Goal: Task Accomplishment & Management: Manage account settings

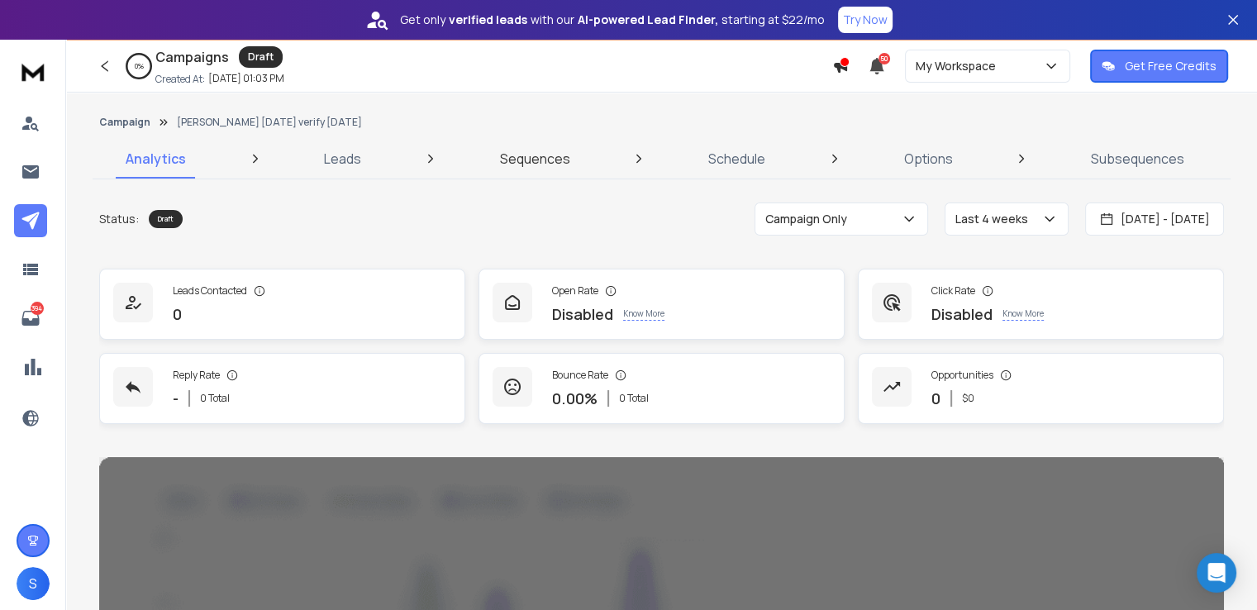
click at [519, 130] on div "Campaign Ankita Jul verify Sep 9" at bounding box center [662, 122] width 1138 height 26
click at [536, 169] on link "Sequences" at bounding box center [535, 159] width 90 height 40
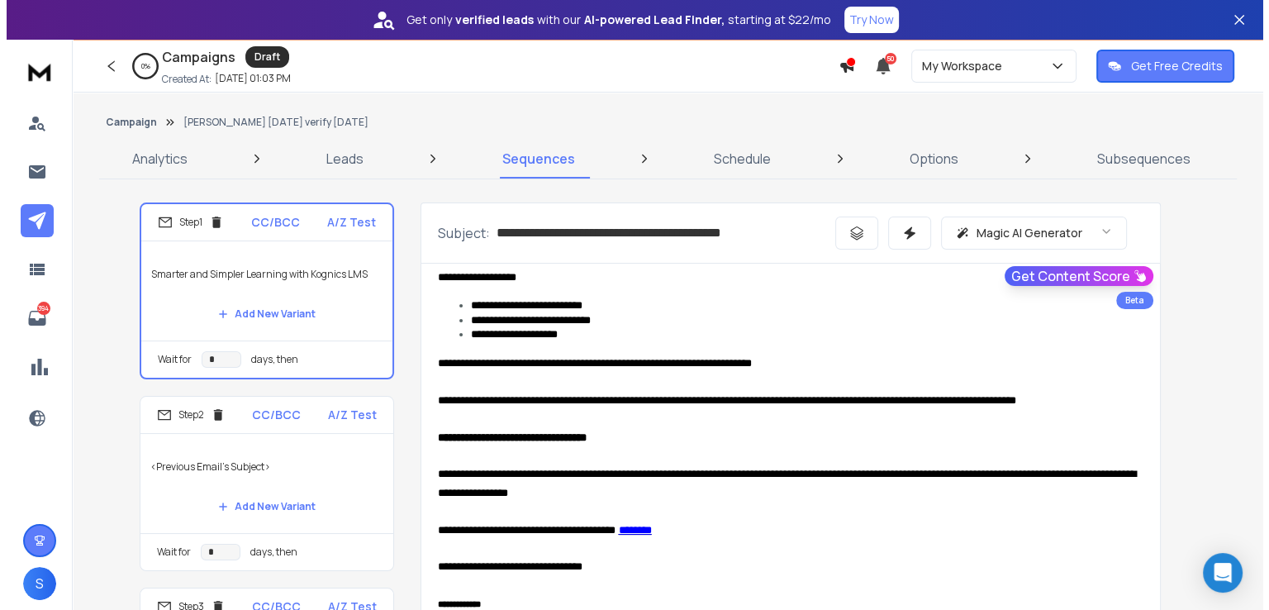
scroll to position [234, 0]
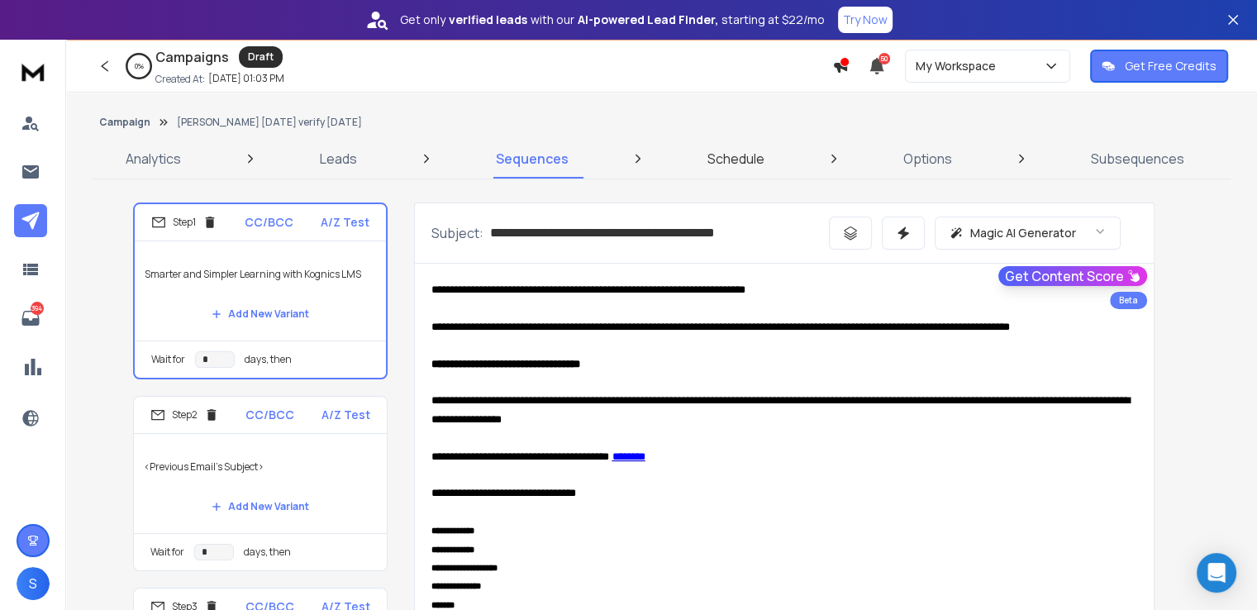
click at [743, 159] on p "Schedule" at bounding box center [735, 159] width 57 height 20
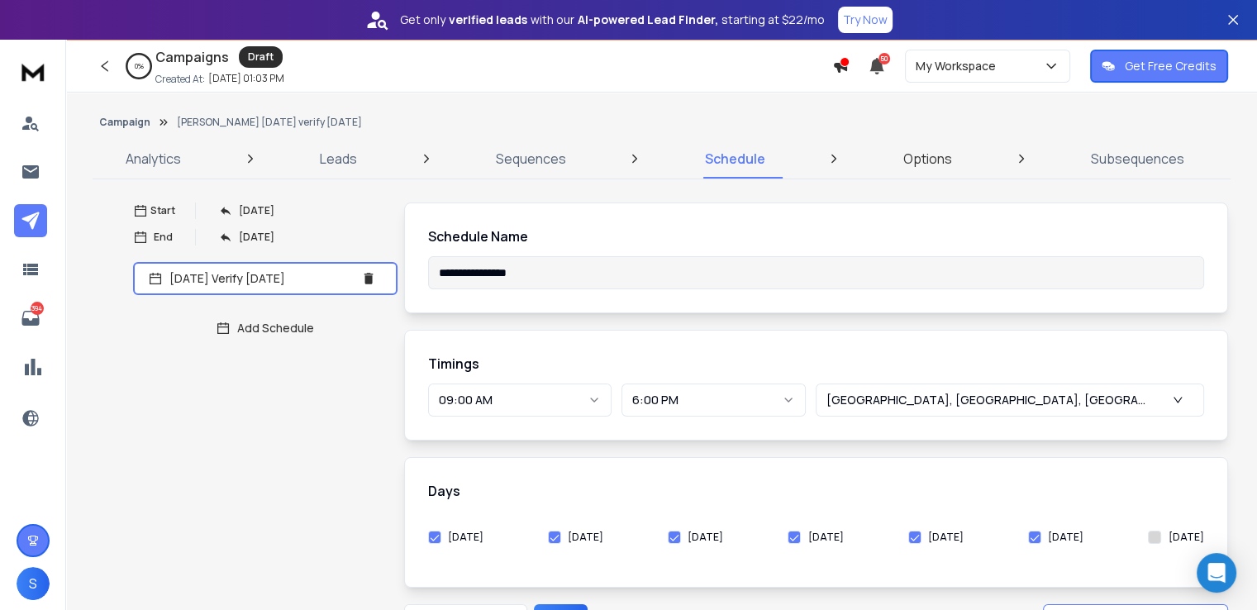
click at [909, 160] on p "Options" at bounding box center [927, 159] width 49 height 20
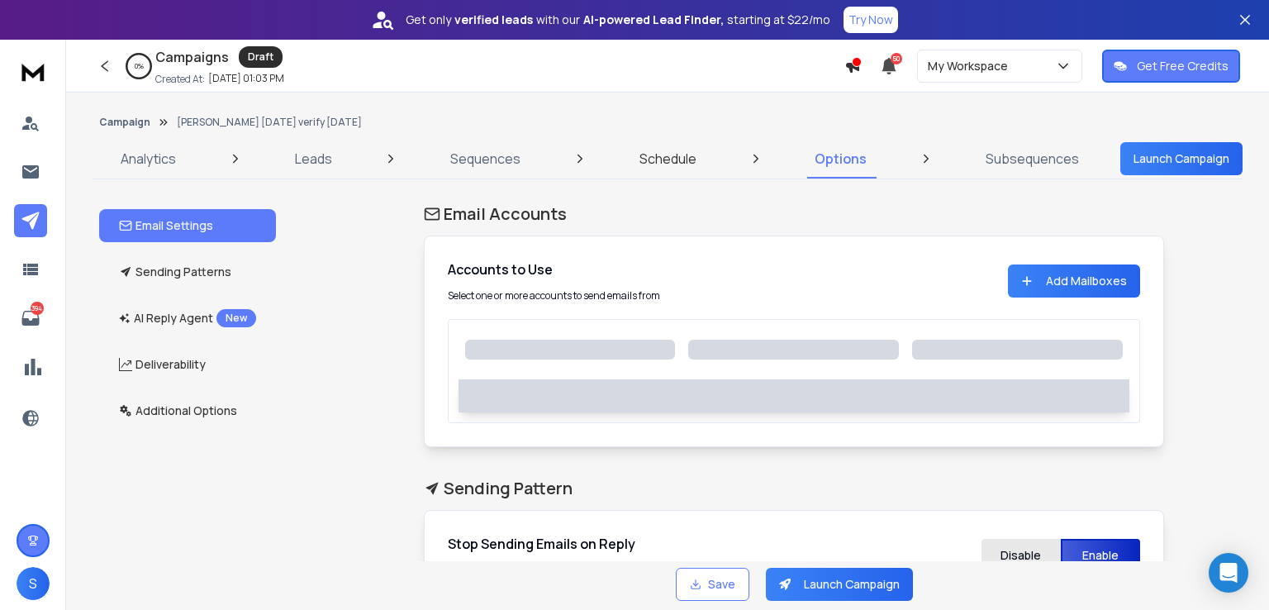
click at [671, 166] on p "Schedule" at bounding box center [668, 159] width 57 height 20
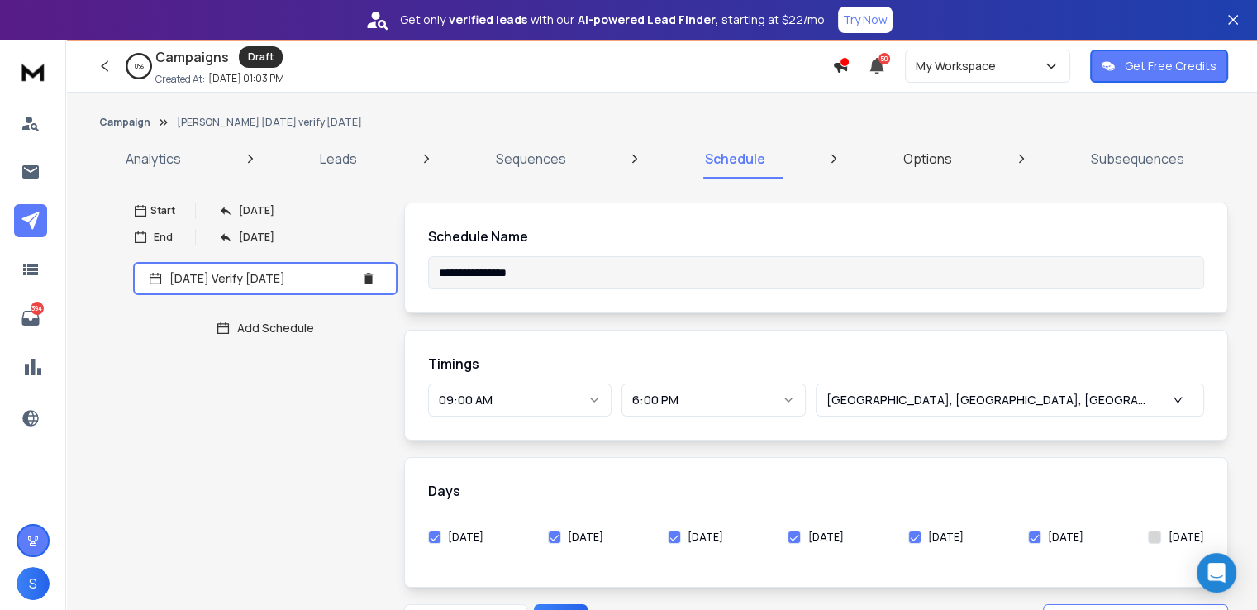
click at [926, 159] on p "Options" at bounding box center [927, 159] width 49 height 20
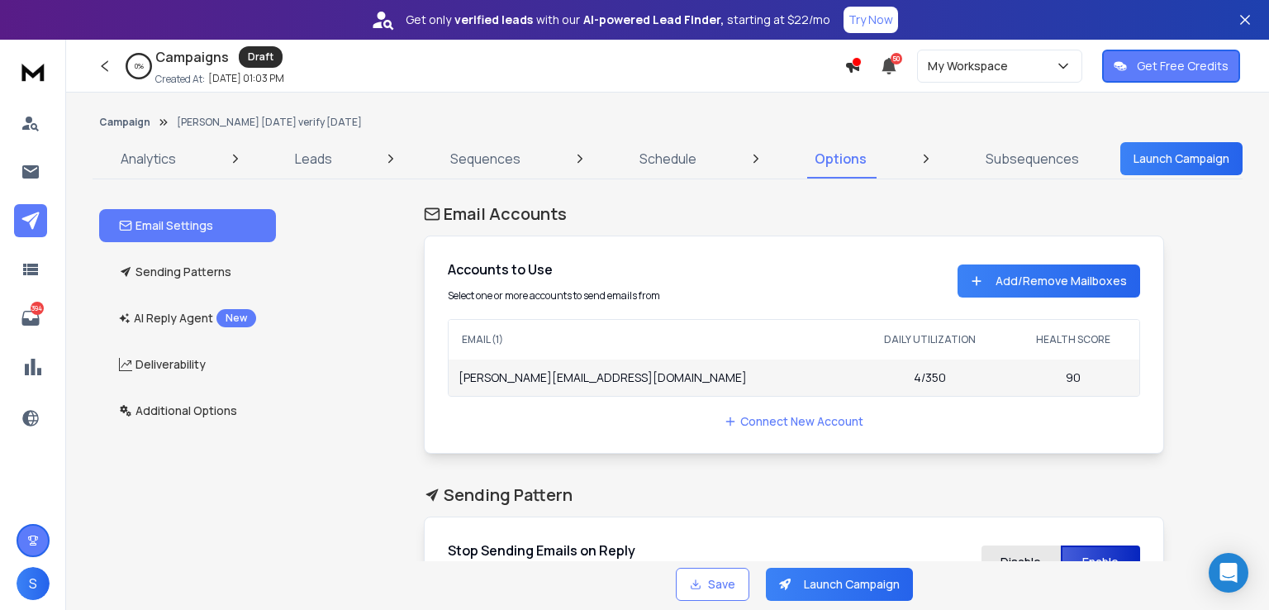
click at [832, 584] on button "Launch Campaign" at bounding box center [839, 584] width 147 height 33
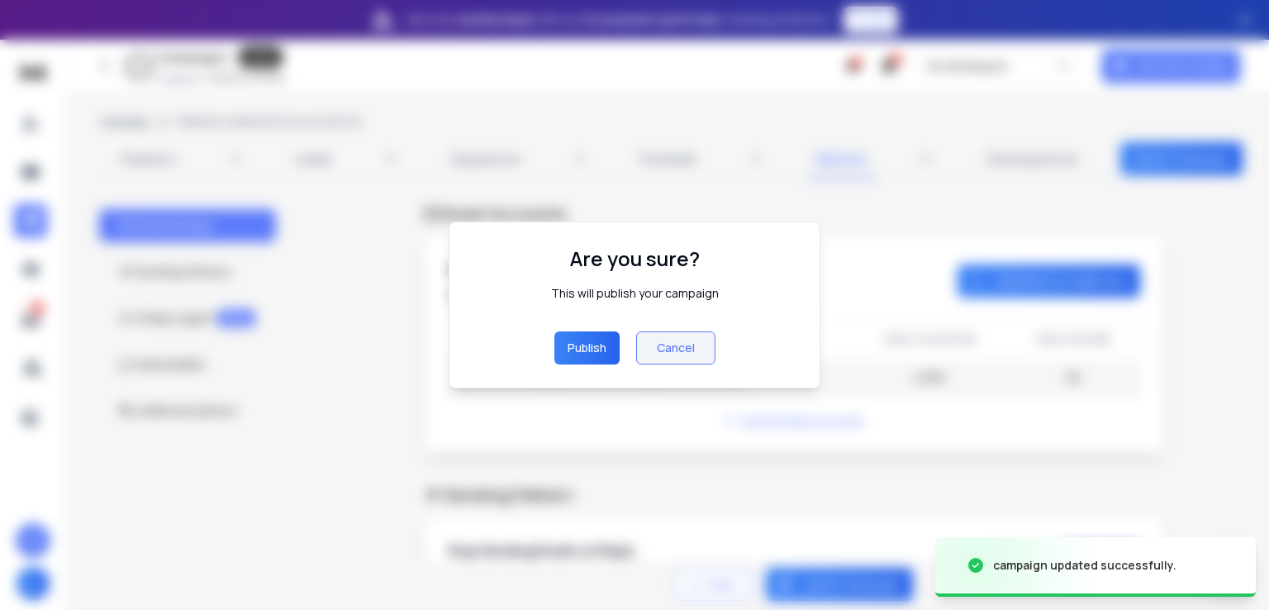
click at [593, 353] on button "Publish" at bounding box center [587, 347] width 65 height 33
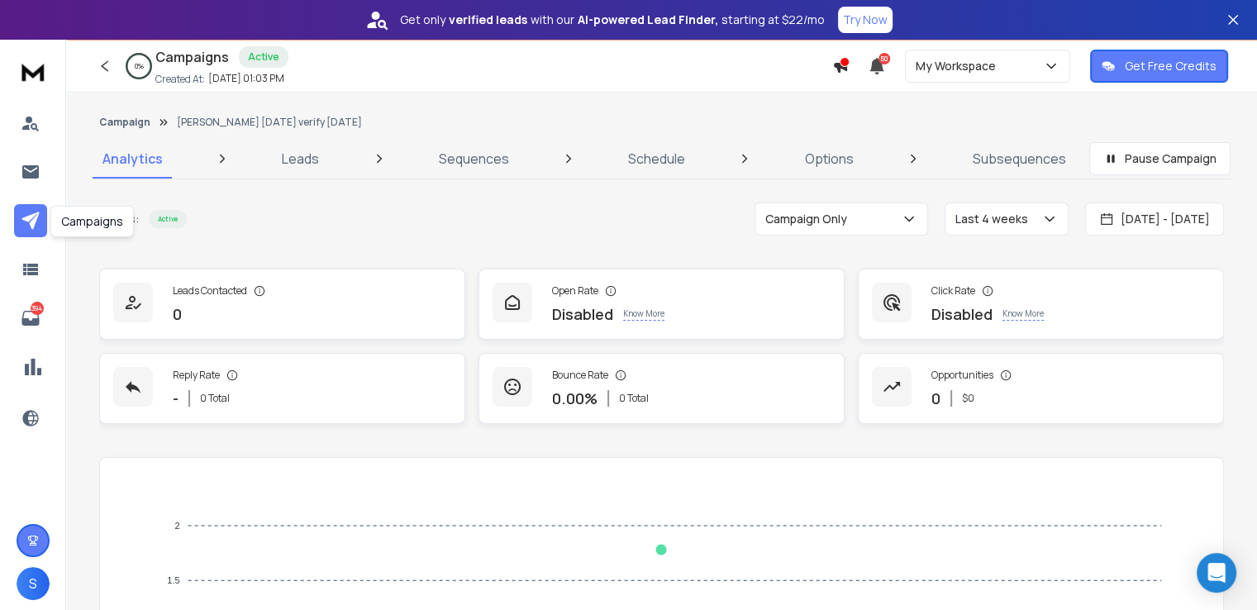
click at [27, 219] on icon at bounding box center [29, 220] width 17 height 17
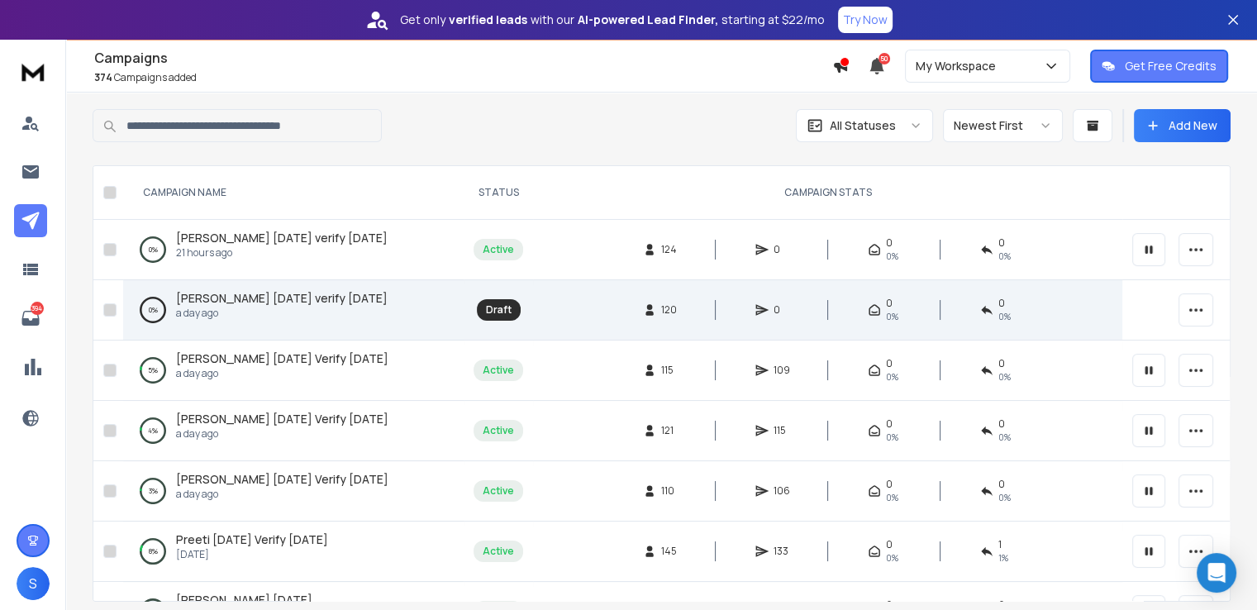
click at [221, 300] on span "[PERSON_NAME] [DATE] verify [DATE]" at bounding box center [282, 298] width 212 height 16
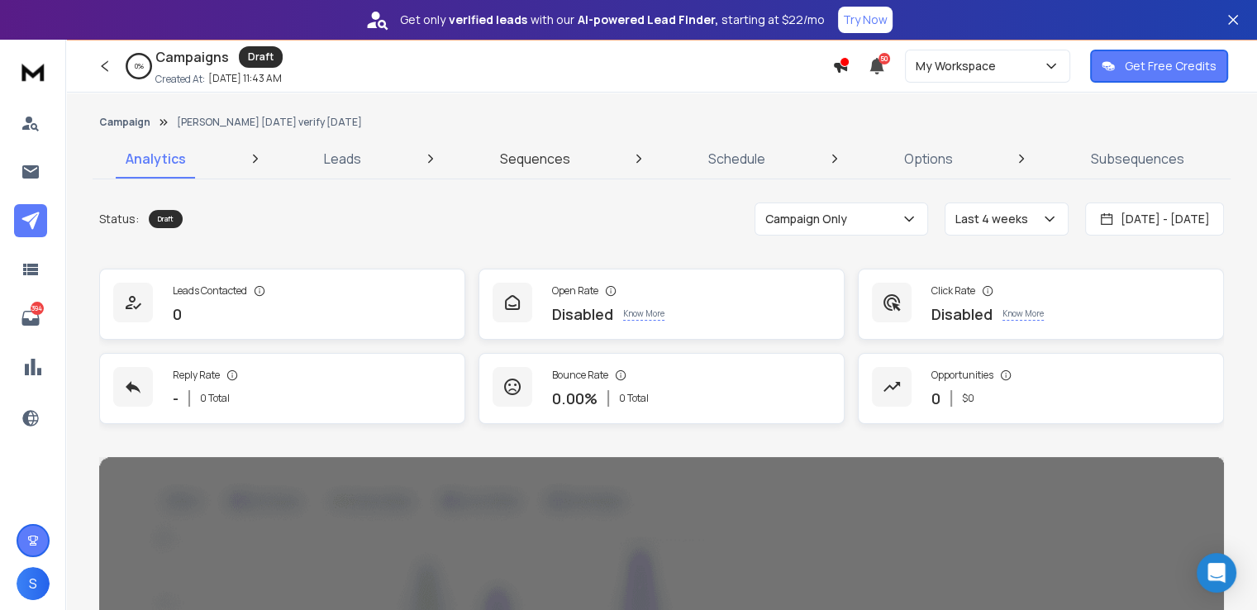
click at [530, 169] on link "Sequences" at bounding box center [535, 159] width 90 height 40
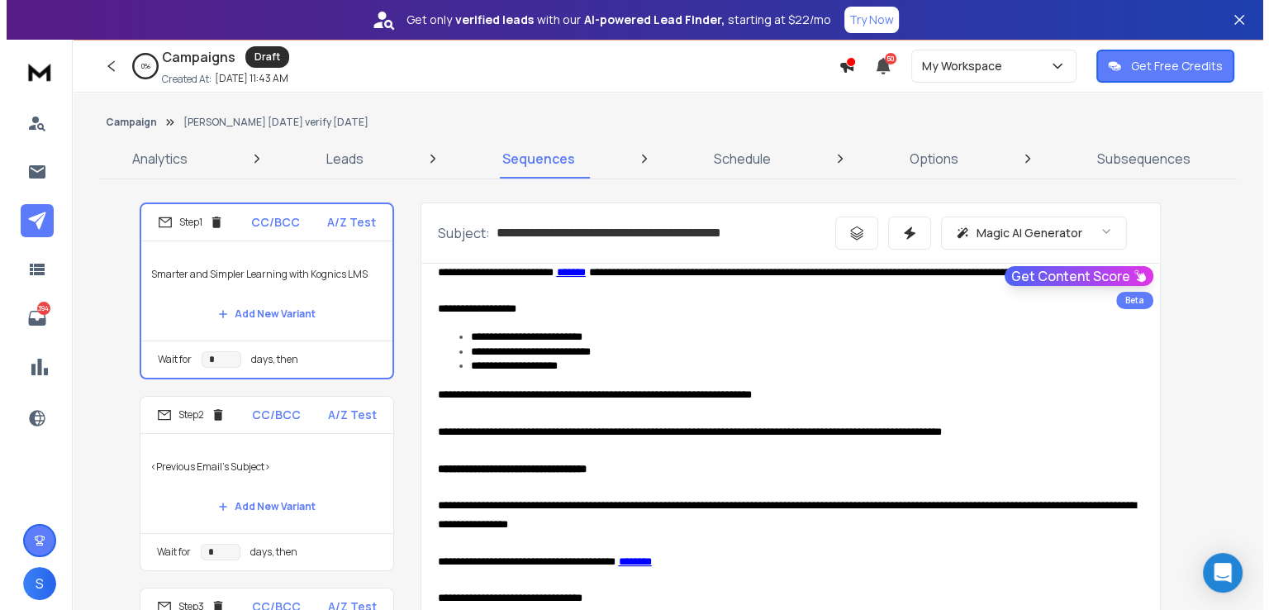
scroll to position [234, 0]
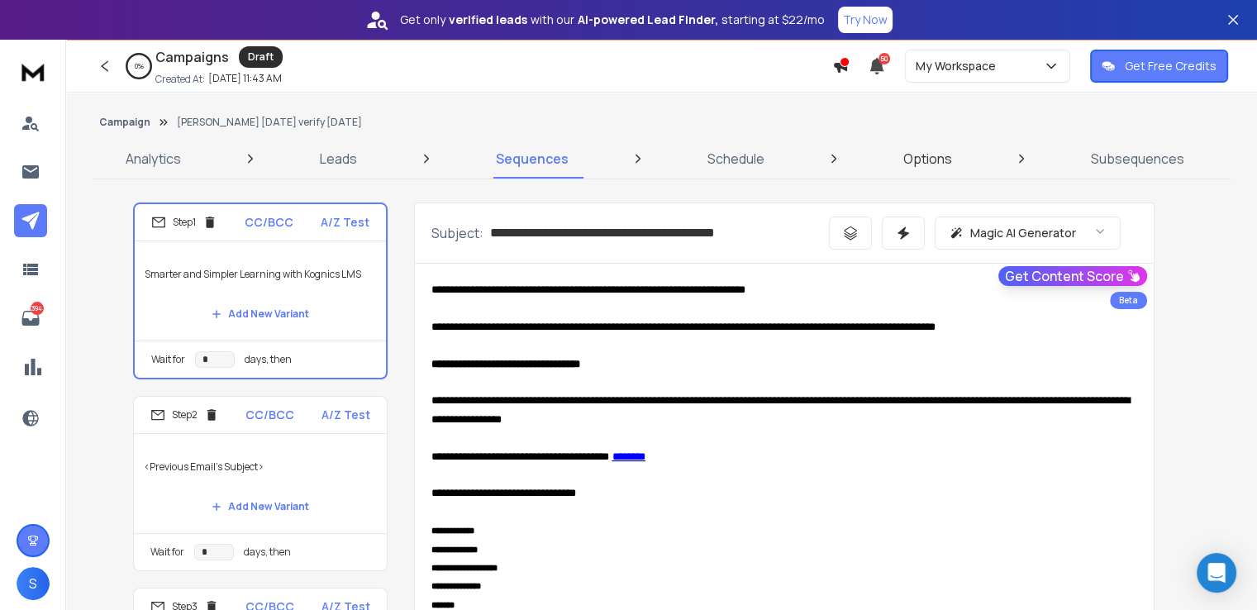
click at [934, 166] on p "Options" at bounding box center [927, 159] width 49 height 20
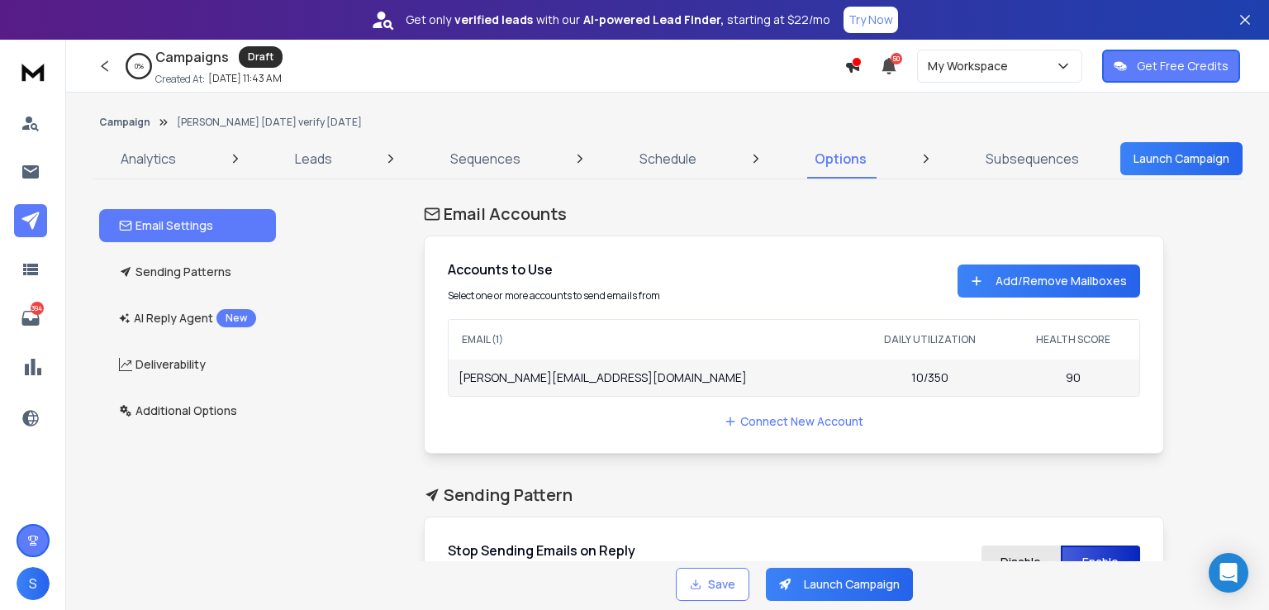
click at [810, 587] on button "Launch Campaign" at bounding box center [839, 584] width 147 height 33
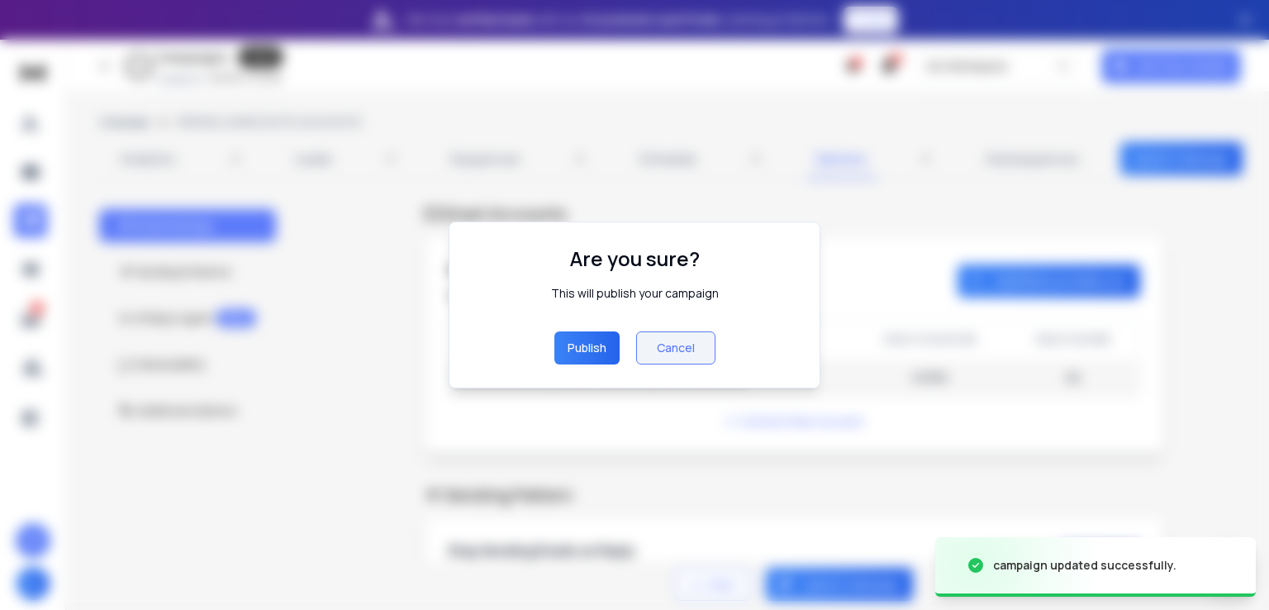
click at [588, 350] on button "Publish" at bounding box center [587, 347] width 65 height 33
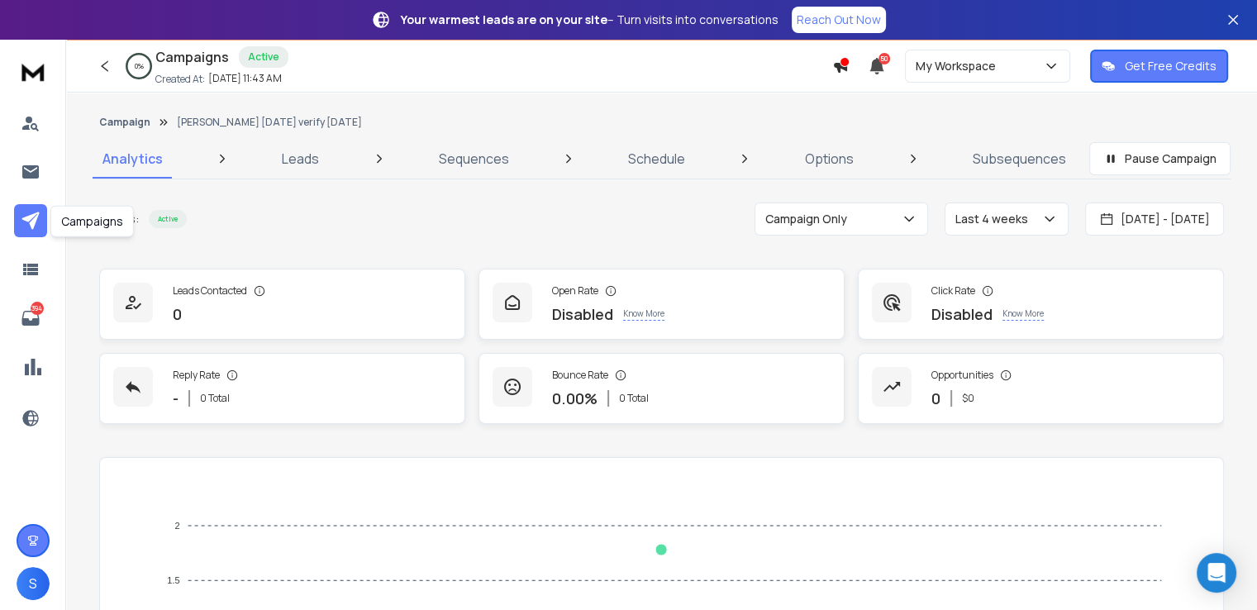
click at [27, 227] on icon at bounding box center [31, 221] width 20 height 20
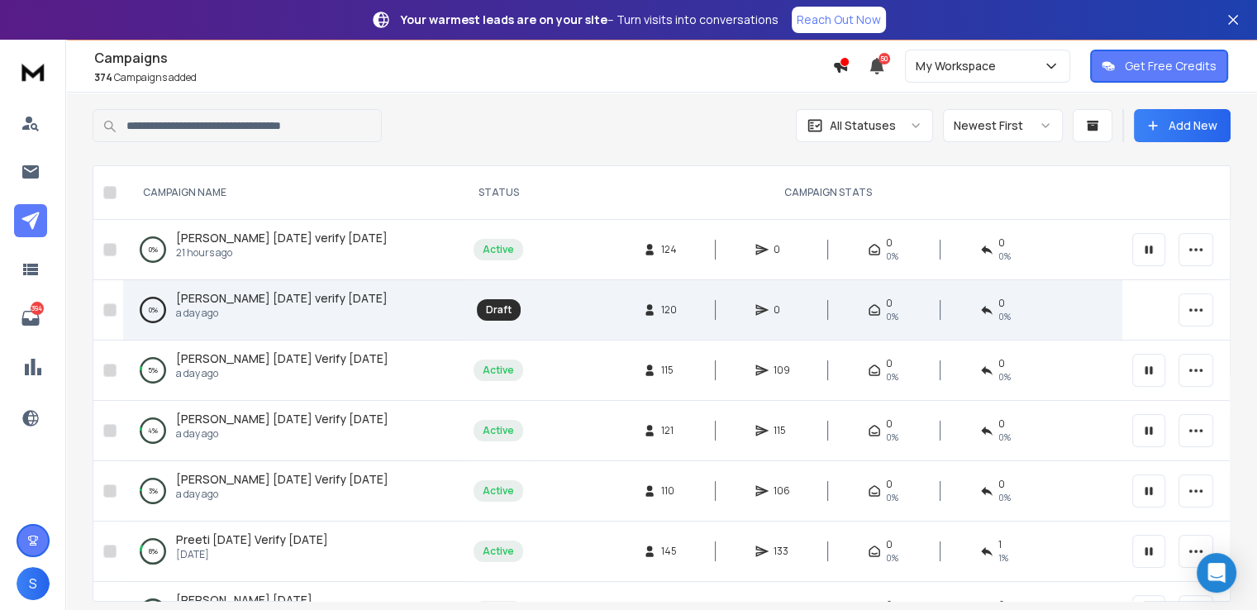
click at [245, 311] on p "a day ago" at bounding box center [282, 313] width 212 height 13
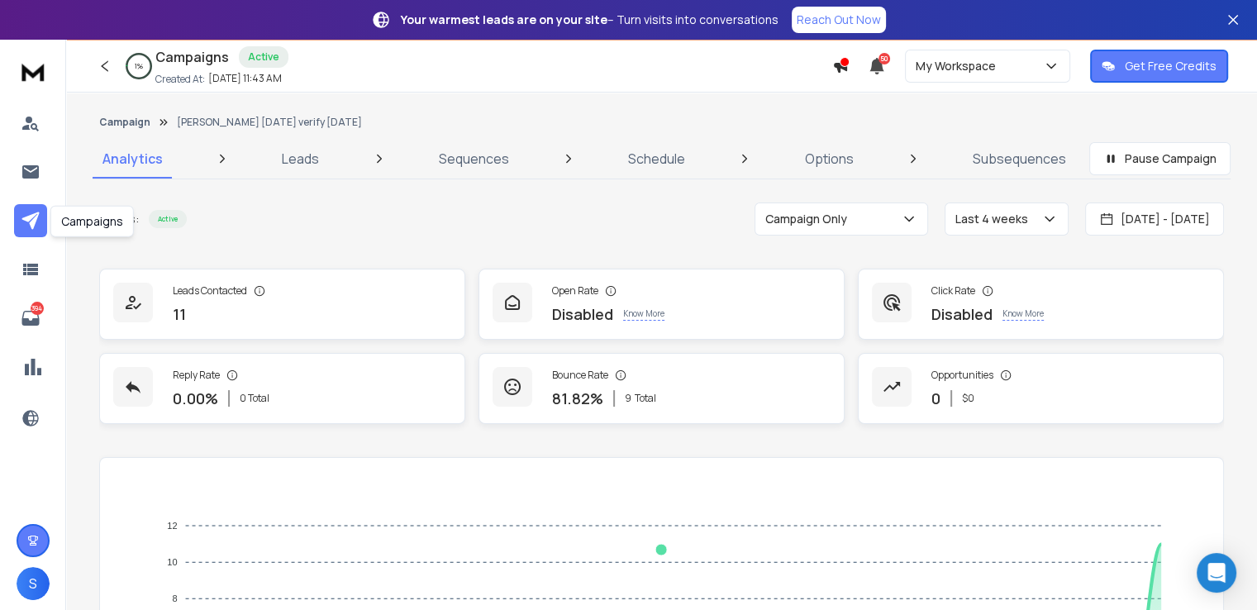
click at [23, 225] on icon at bounding box center [31, 221] width 20 height 20
